Goal: Task Accomplishment & Management: Manage account settings

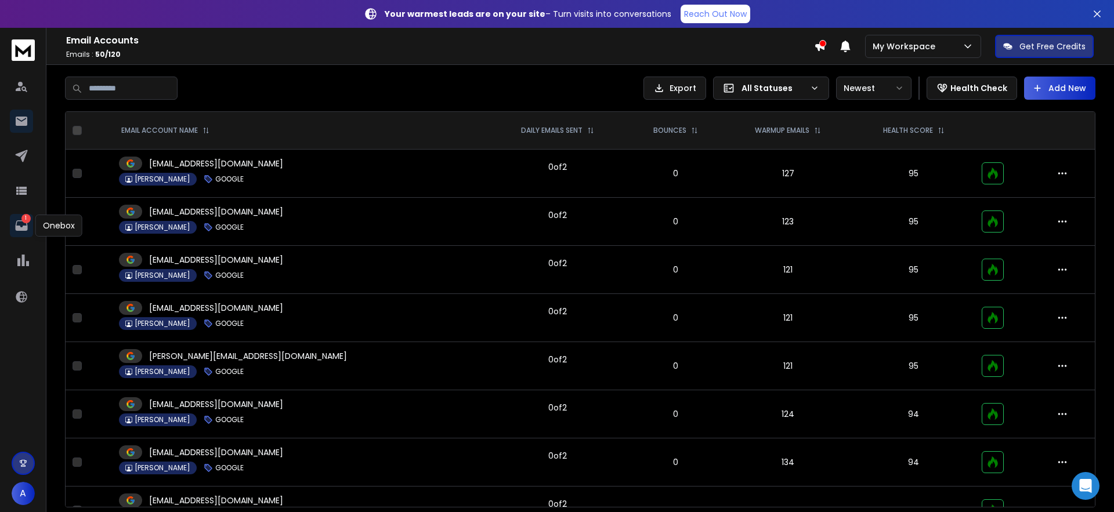
click at [27, 222] on p "1" at bounding box center [25, 218] width 9 height 9
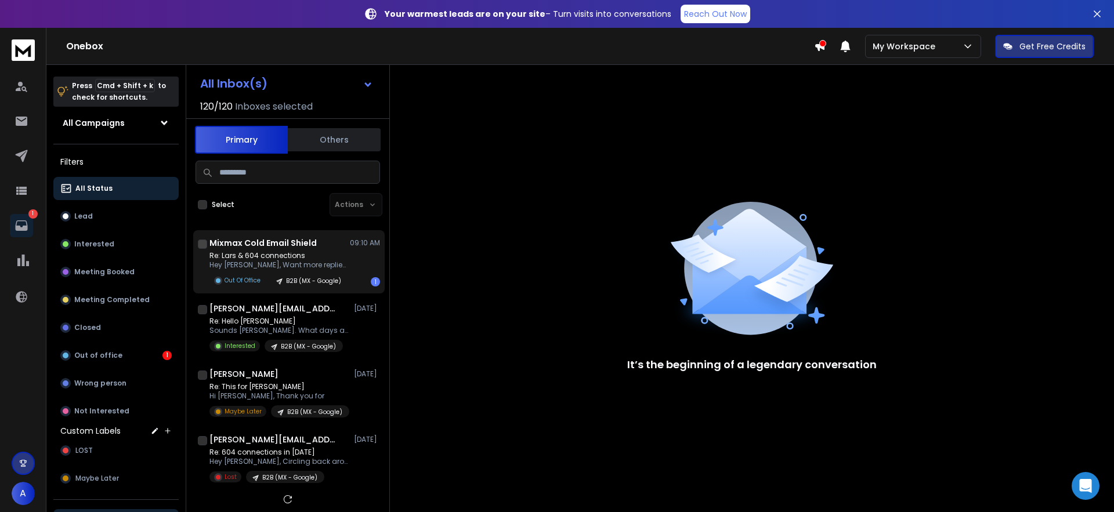
click at [306, 253] on p "Re: Lars & 604 connections" at bounding box center [278, 255] width 139 height 9
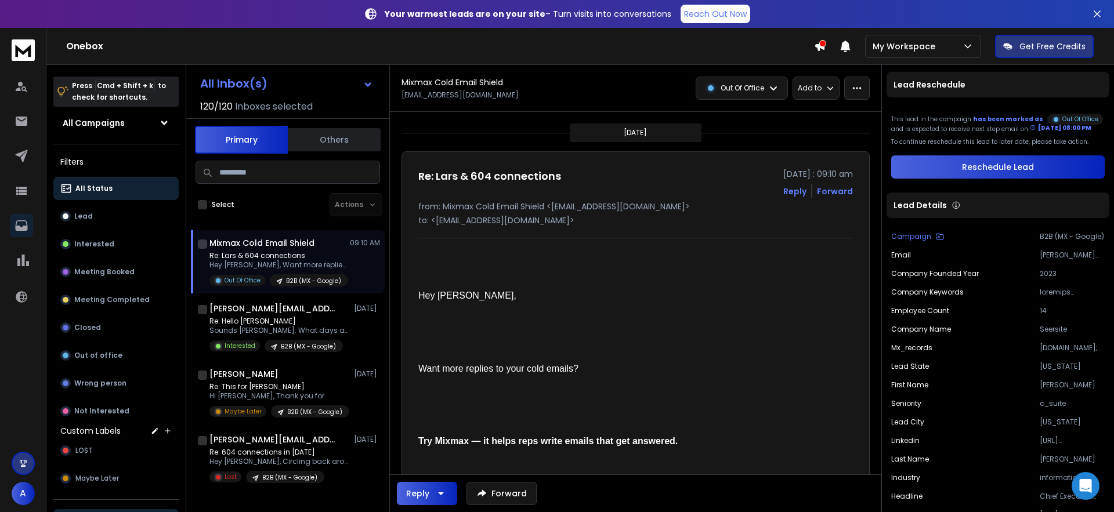
click at [856, 88] on icon "button" at bounding box center [857, 88] width 10 height 10
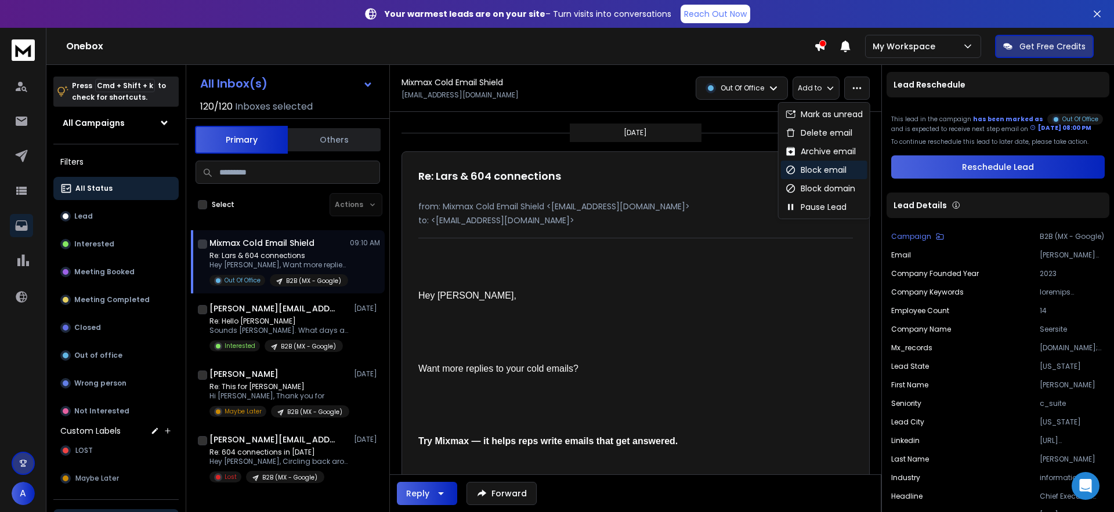
click at [829, 174] on div "Block email" at bounding box center [816, 170] width 61 height 12
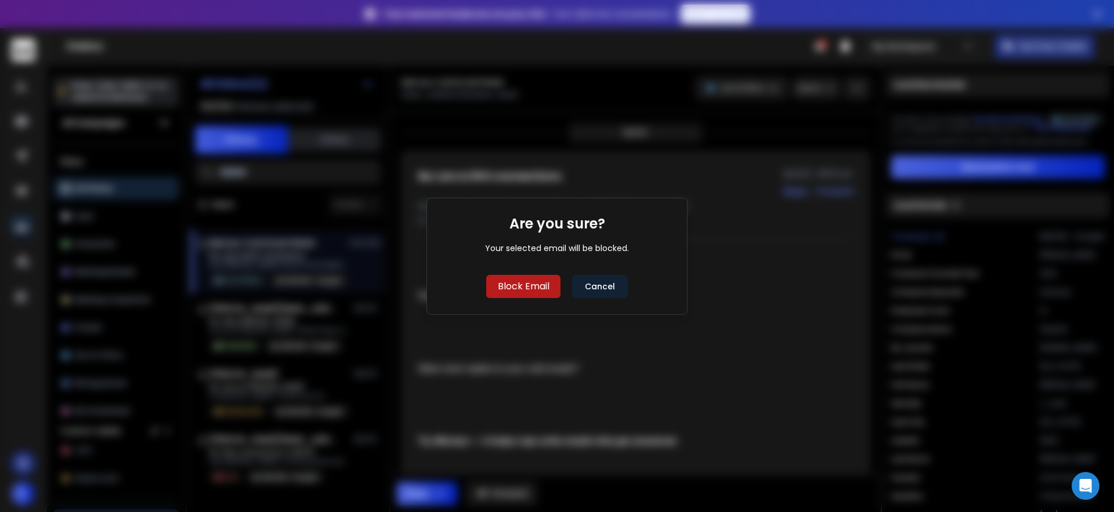
click at [492, 294] on button "Block Email" at bounding box center [523, 286] width 74 height 23
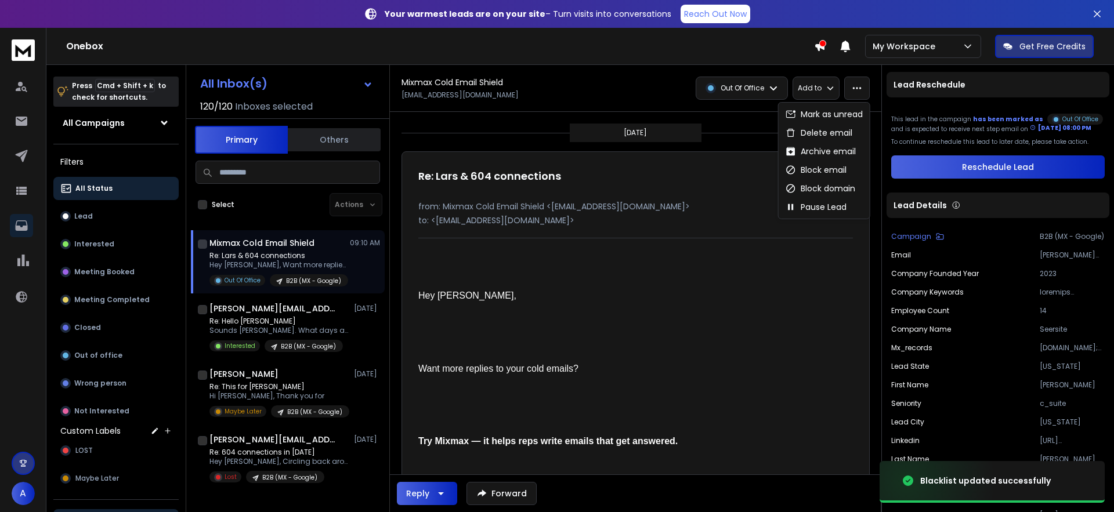
click at [853, 82] on button "button" at bounding box center [857, 88] width 26 height 23
click at [826, 124] on div "Delete email" at bounding box center [824, 133] width 86 height 19
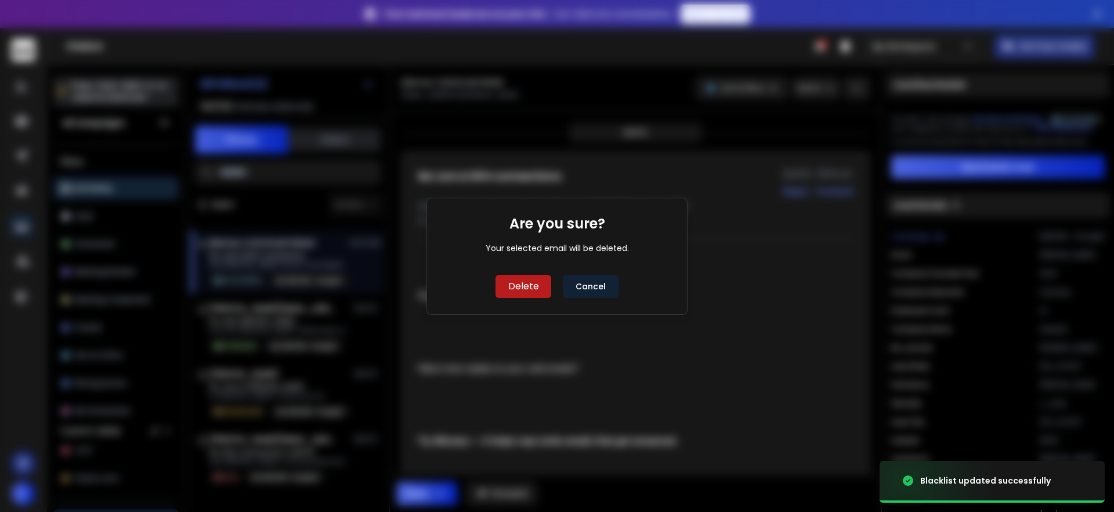
click at [524, 284] on button "Delete" at bounding box center [523, 286] width 56 height 23
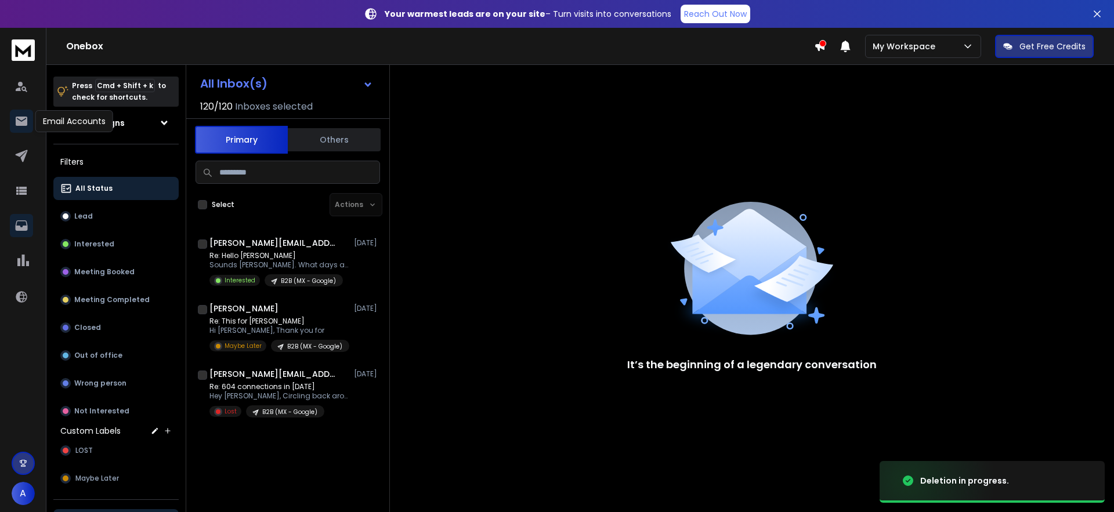
click at [11, 119] on link at bounding box center [21, 121] width 23 height 23
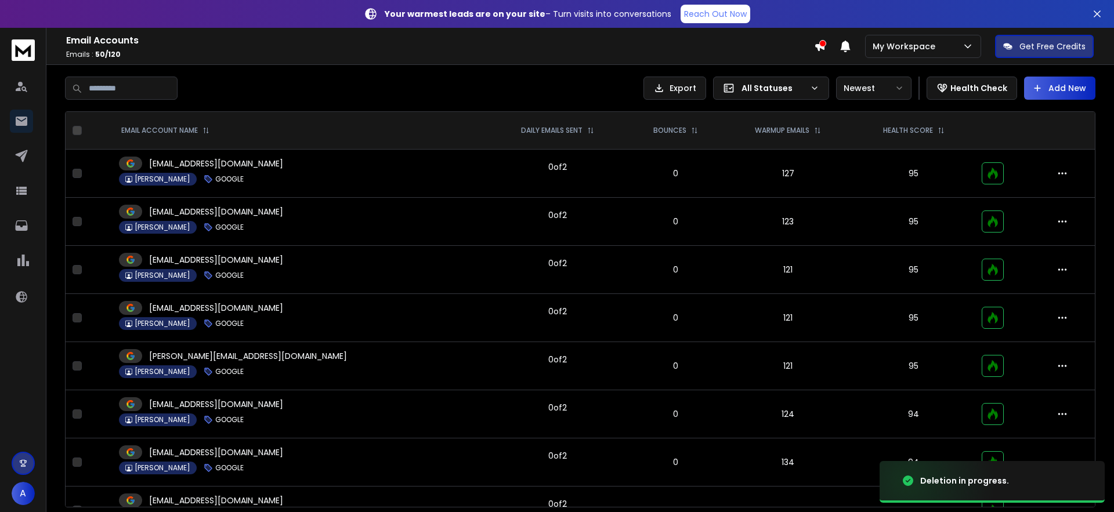
click at [1095, 9] on icon at bounding box center [1097, 14] width 10 height 10
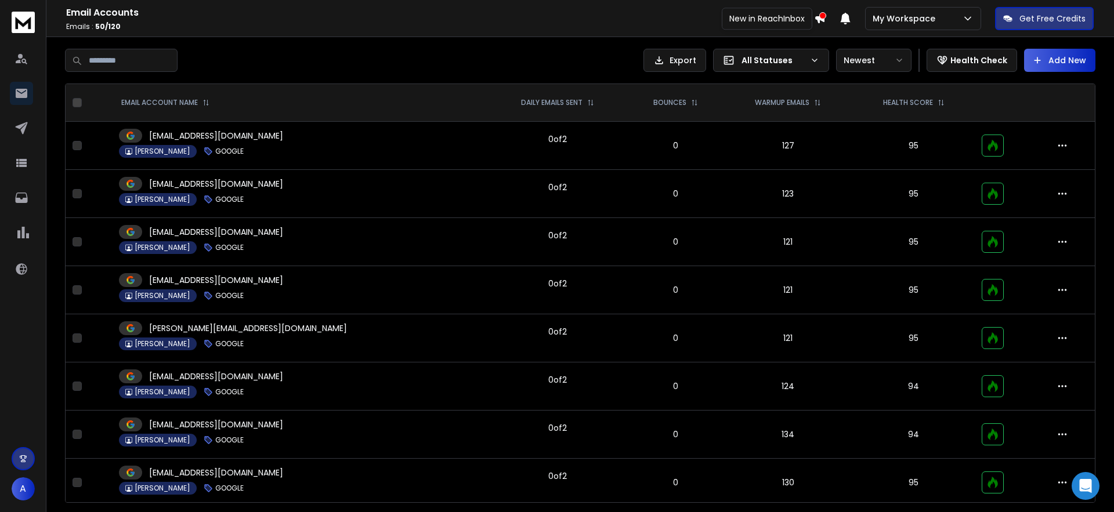
click at [822, 19] on icon at bounding box center [819, 18] width 9 height 9
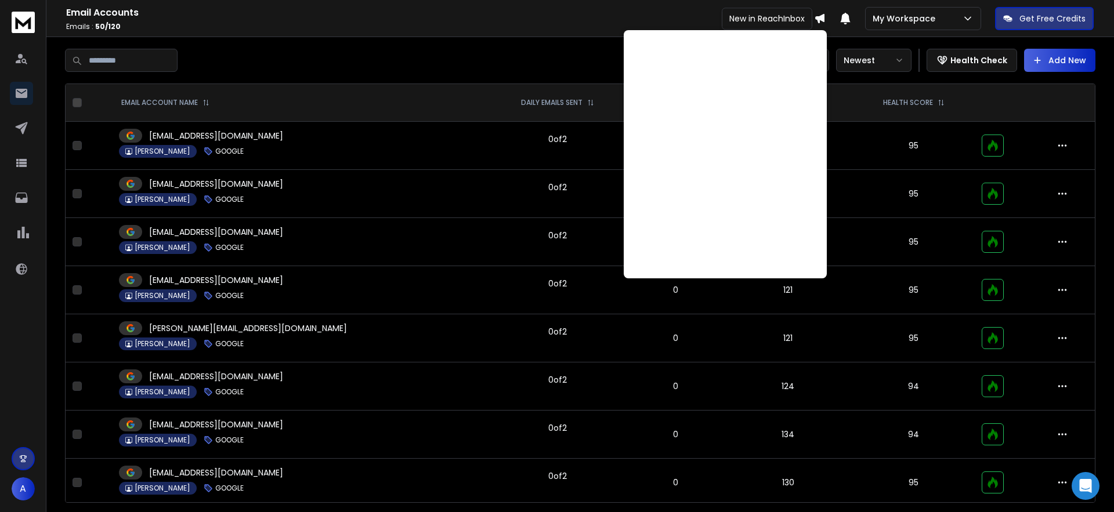
click at [824, 17] on icon at bounding box center [819, 18] width 9 height 9
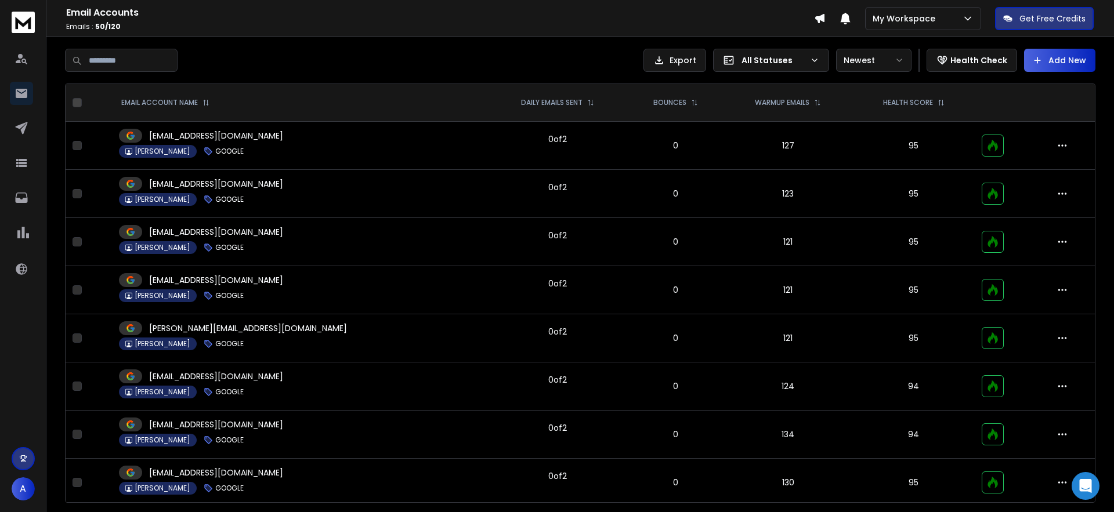
click at [781, 17] on h1 "Email Accounts" at bounding box center [440, 13] width 748 height 14
